Goal: Task Accomplishment & Management: Use online tool/utility

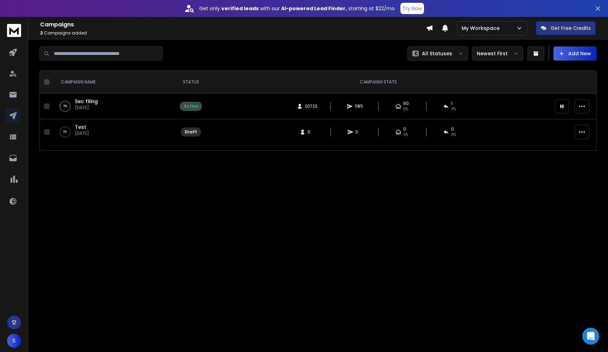
click at [400, 108] on icon at bounding box center [398, 106] width 4 height 4
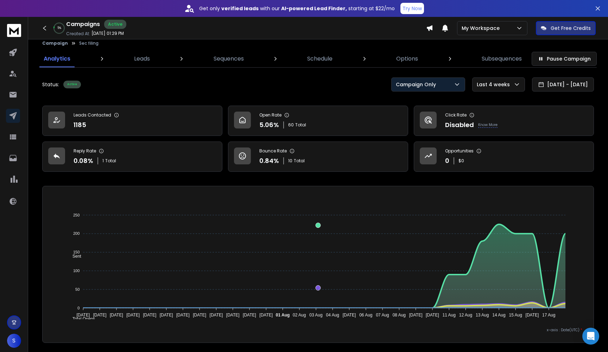
scroll to position [9, 0]
click at [11, 55] on icon at bounding box center [11, 54] width 2 height 2
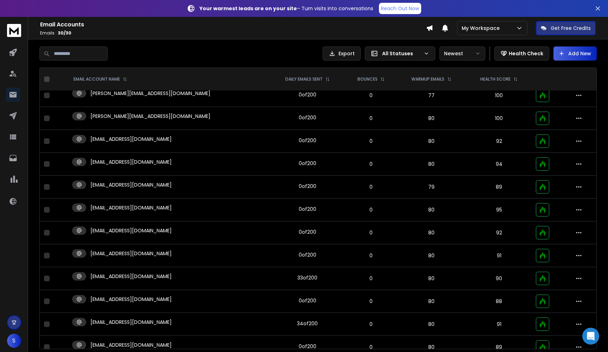
scroll to position [434, 0]
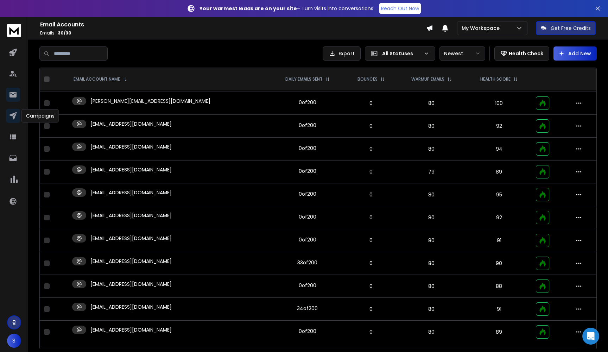
click at [10, 118] on icon at bounding box center [13, 116] width 8 height 8
